Goal: Find specific page/section: Find specific page/section

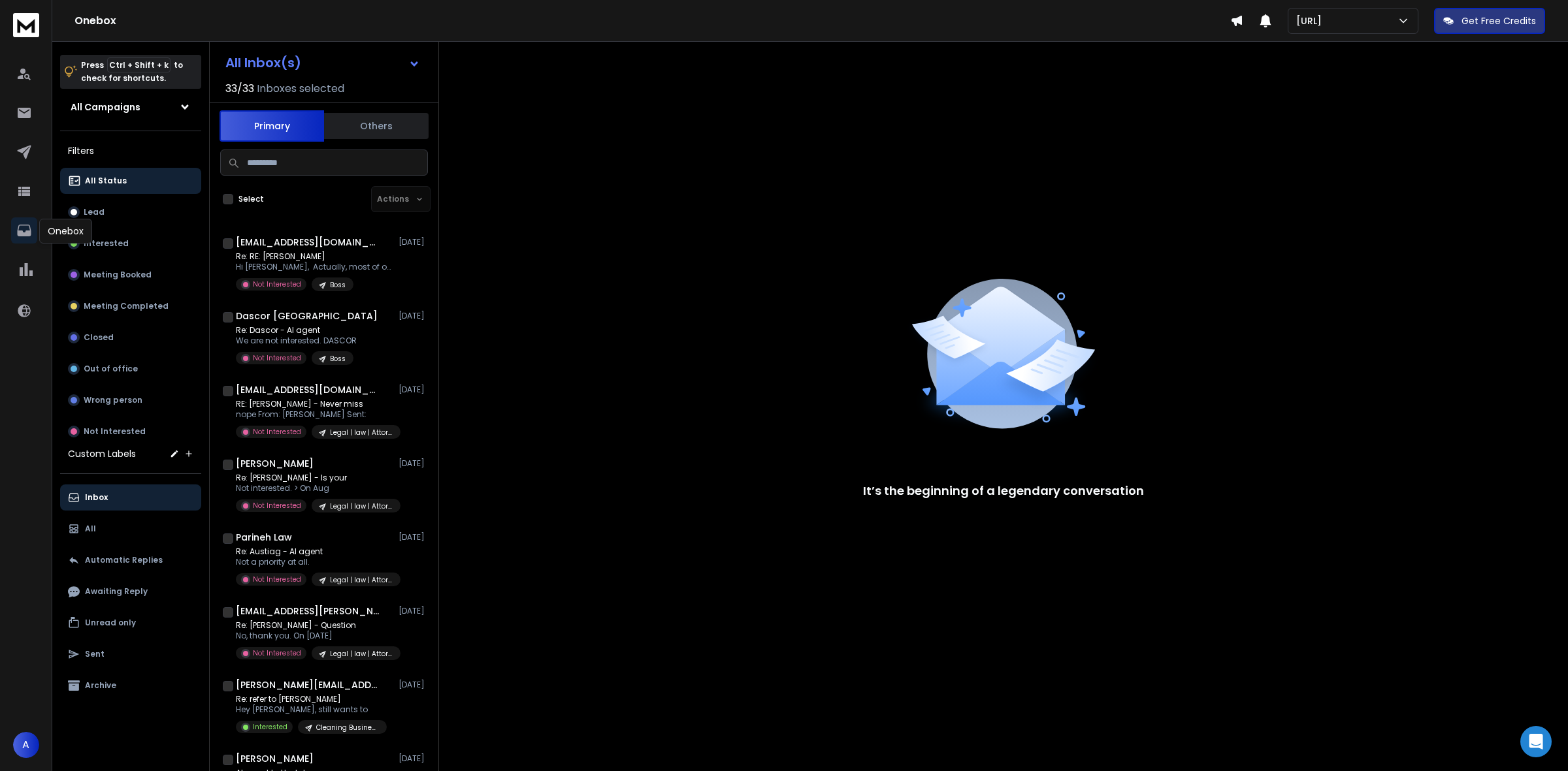
click at [24, 234] on icon at bounding box center [24, 230] width 14 height 11
click at [24, 139] on link at bounding box center [25, 152] width 26 height 26
